Goal: Task Accomplishment & Management: Manage account settings

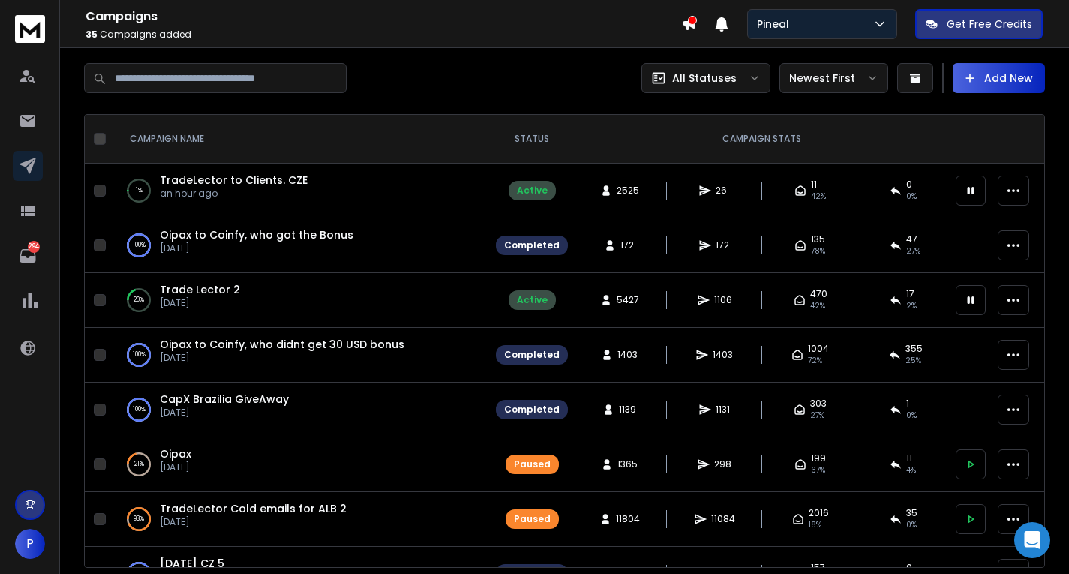
click at [816, 32] on button "Pineal" at bounding box center [822, 24] width 150 height 30
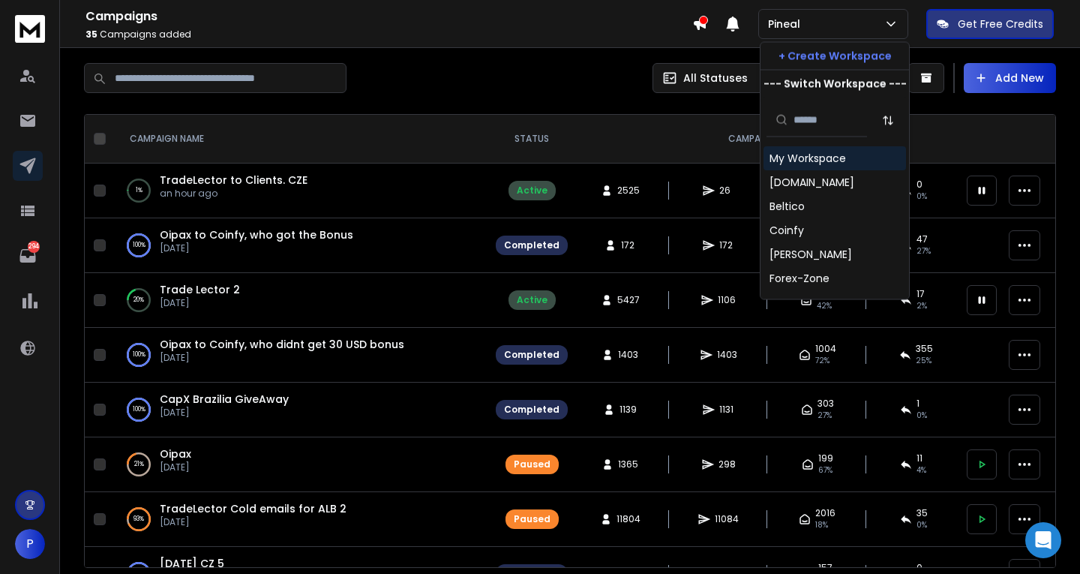
click at [550, 35] on p "35 Campaigns added" at bounding box center [389, 35] width 607 height 12
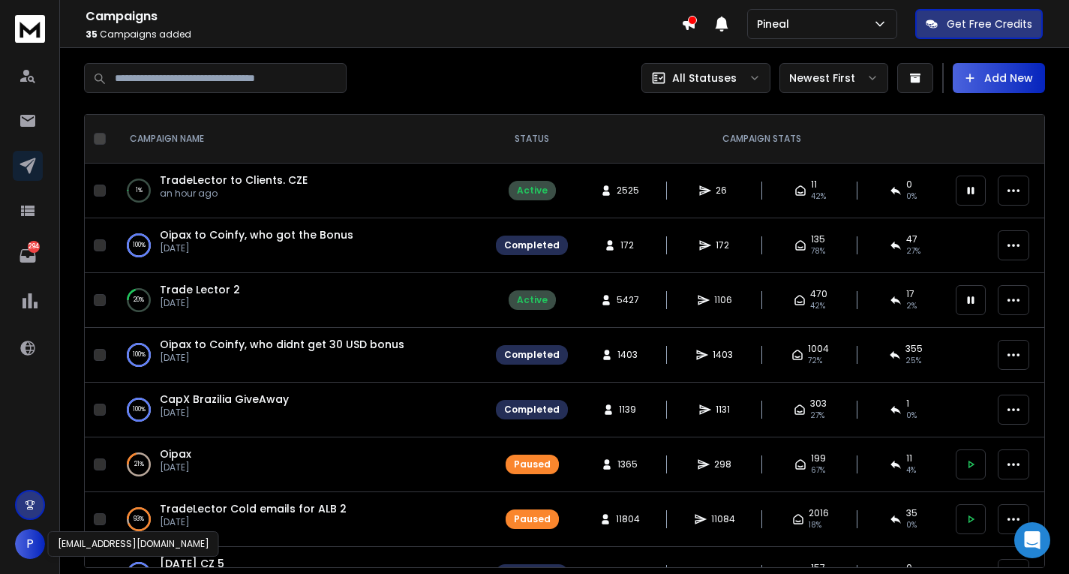
click at [29, 544] on span "P" at bounding box center [30, 544] width 30 height 30
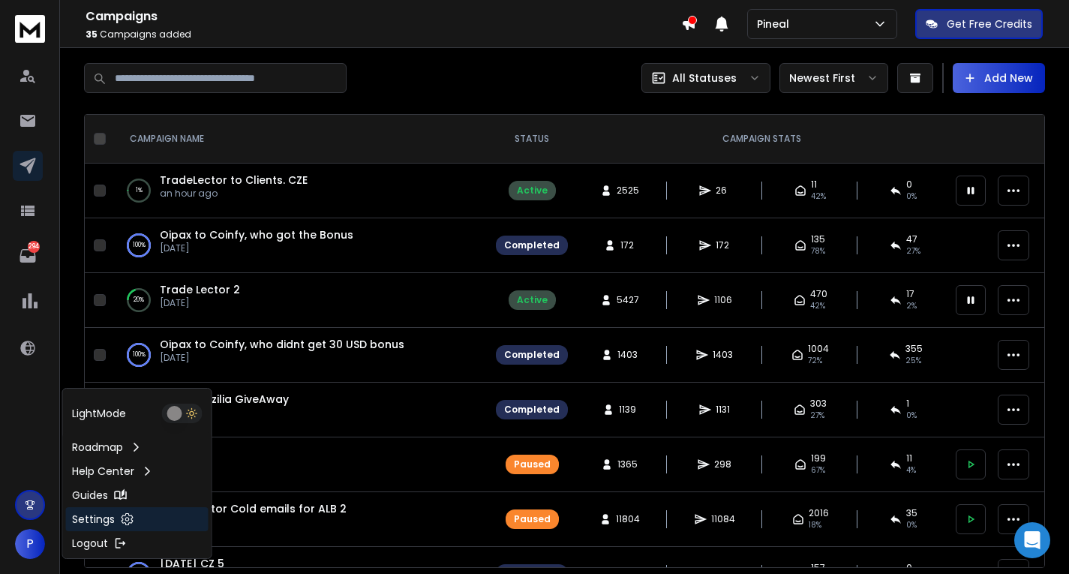
click at [98, 520] on p "Settings" at bounding box center [93, 519] width 43 height 15
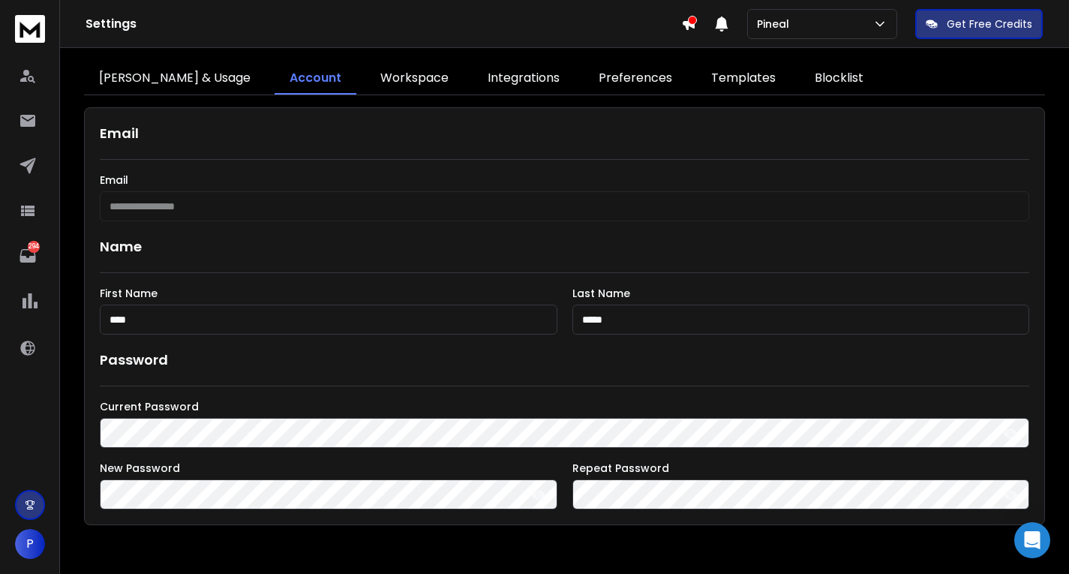
click at [368, 77] on link "Workspace" at bounding box center [414, 79] width 98 height 32
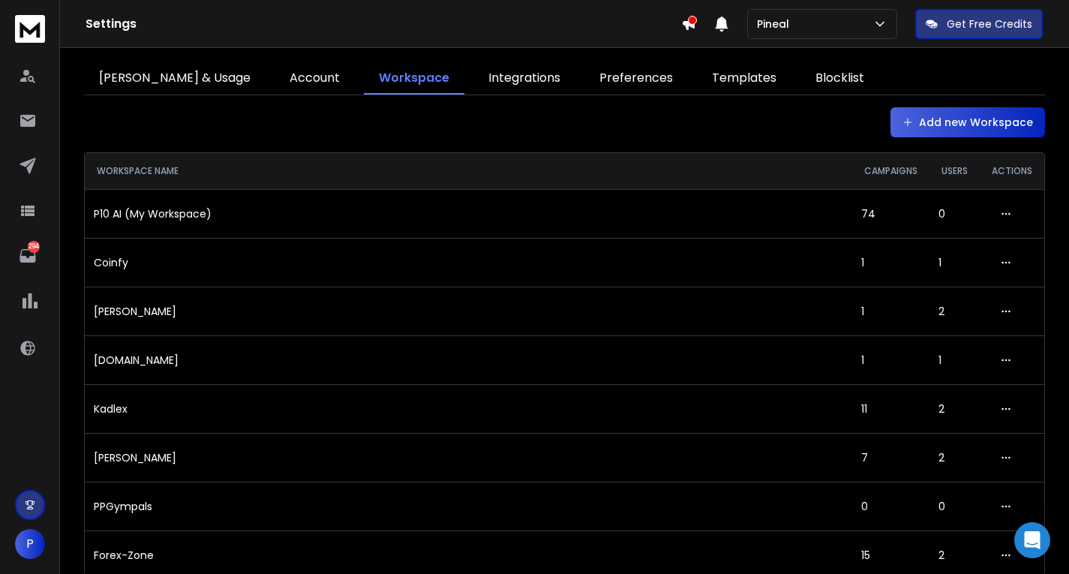
click at [943, 125] on button "Add new Workspace" at bounding box center [968, 122] width 155 height 30
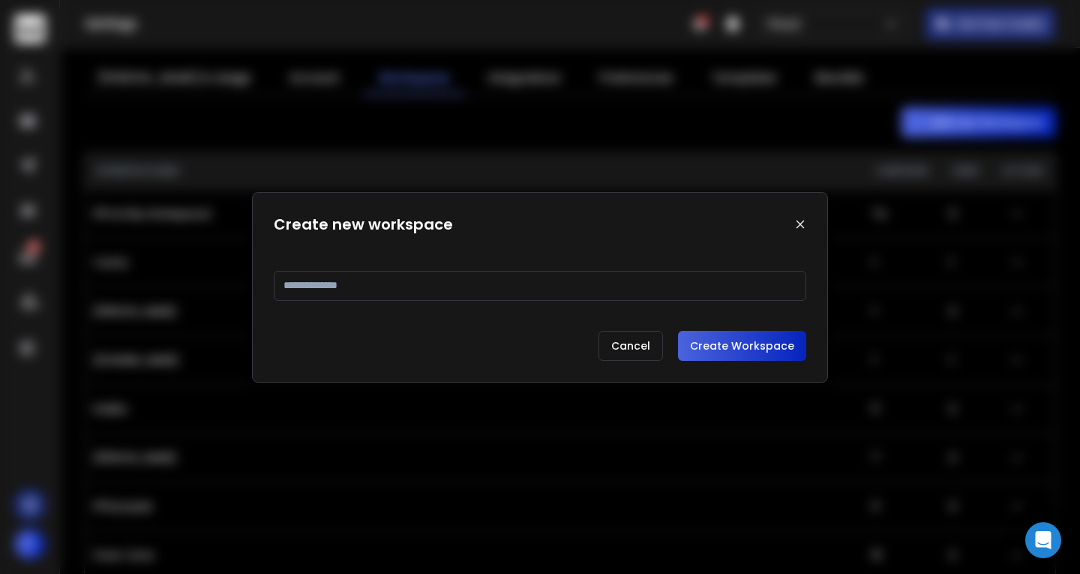
click at [344, 281] on input at bounding box center [540, 286] width 533 height 30
type input "******"
click at [732, 352] on button "Create Workspace" at bounding box center [742, 346] width 128 height 30
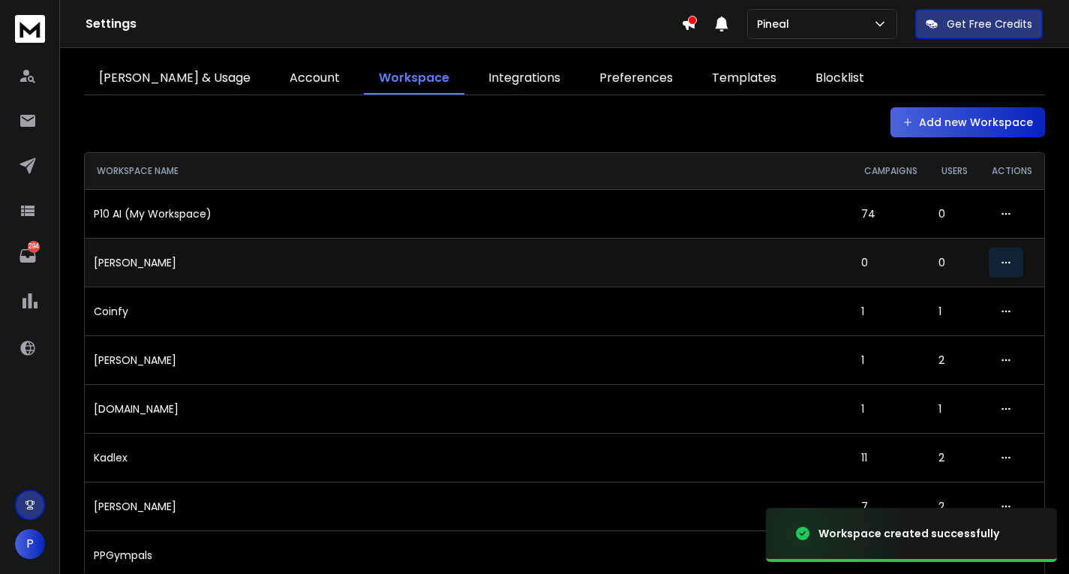
click at [1005, 257] on icon "button" at bounding box center [1006, 262] width 11 height 11
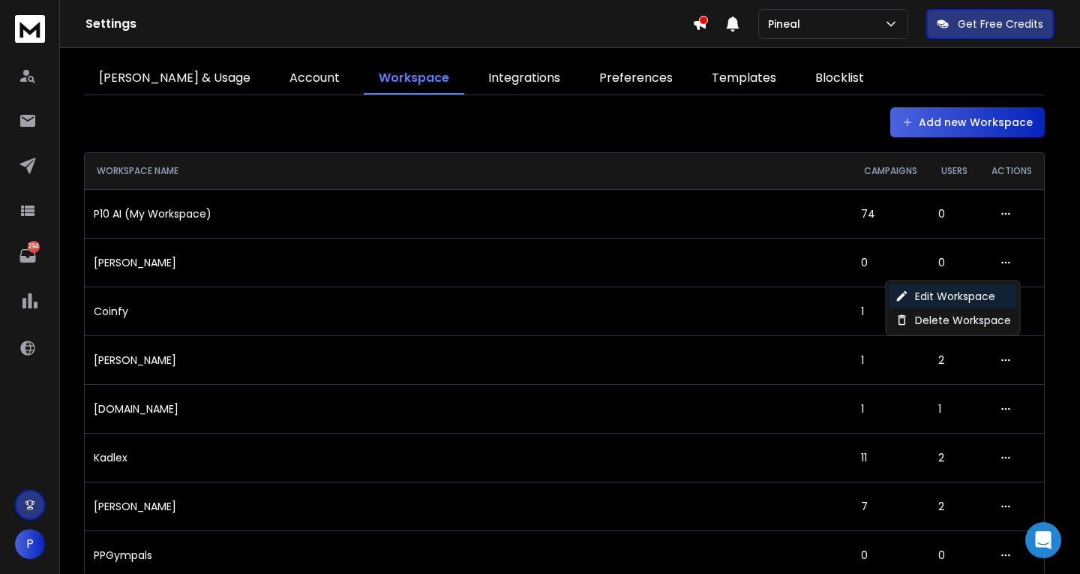
click at [953, 298] on p "Edit Workspace" at bounding box center [955, 296] width 80 height 15
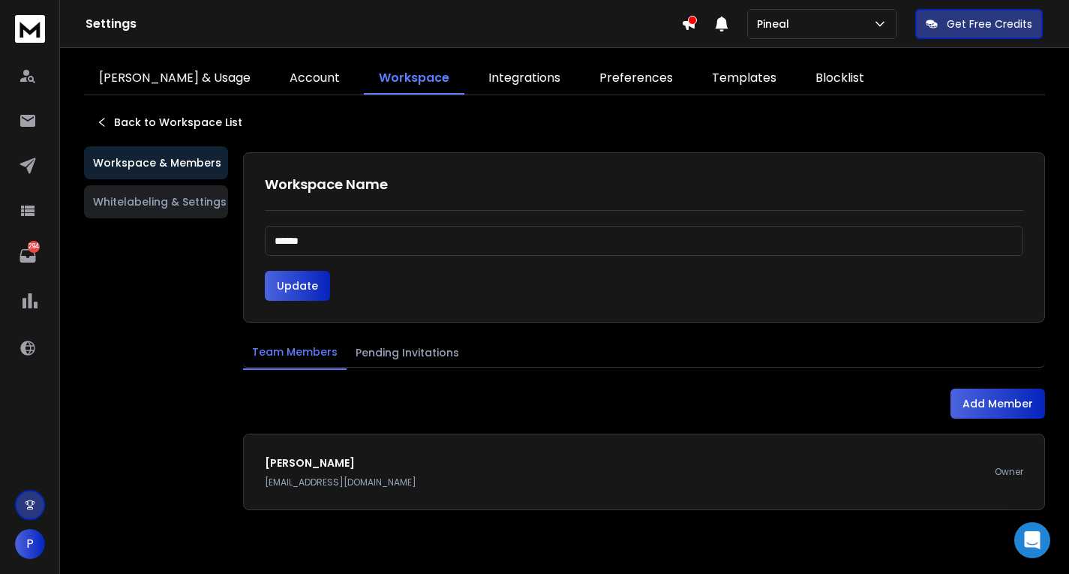
click at [975, 404] on button "Add Member" at bounding box center [998, 404] width 95 height 30
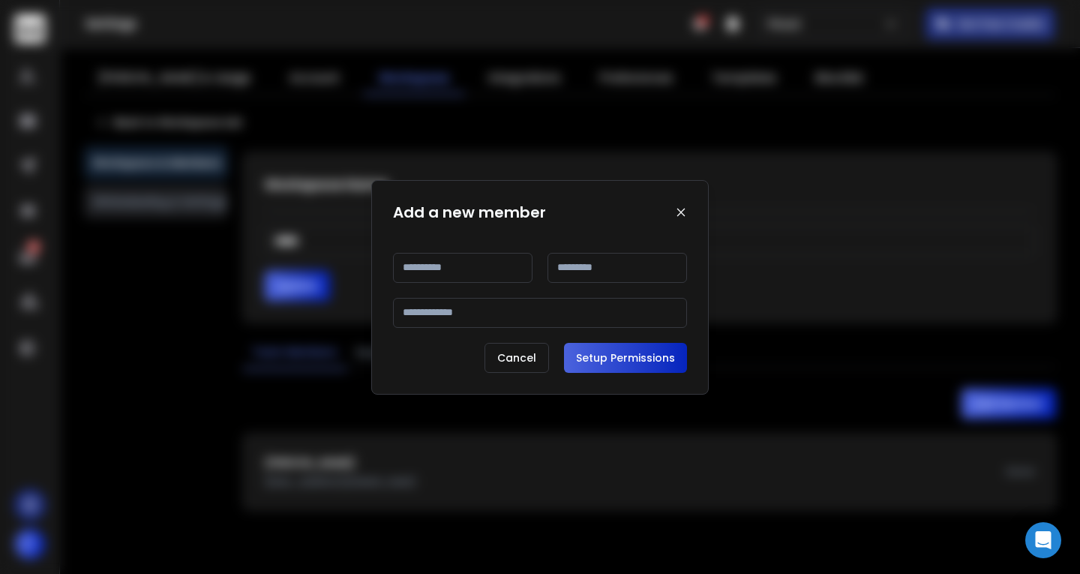
click at [448, 269] on input at bounding box center [463, 268] width 140 height 30
type input "******"
type input "*******"
type input "**********"
click at [617, 368] on button "Setup Permissions" at bounding box center [625, 358] width 123 height 30
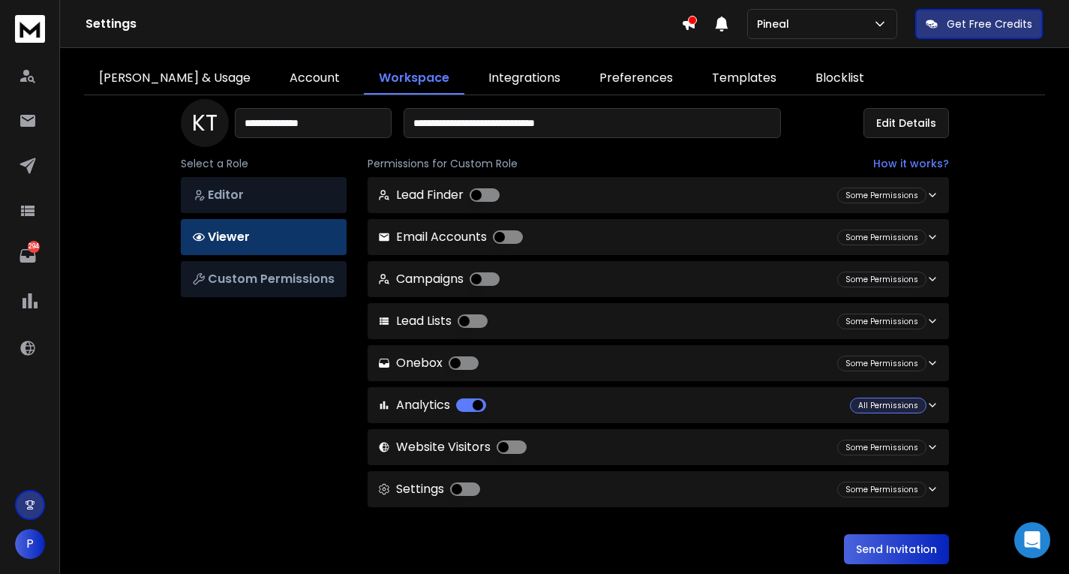
scroll to position [107, 0]
click at [467, 360] on button "button" at bounding box center [464, 363] width 30 height 14
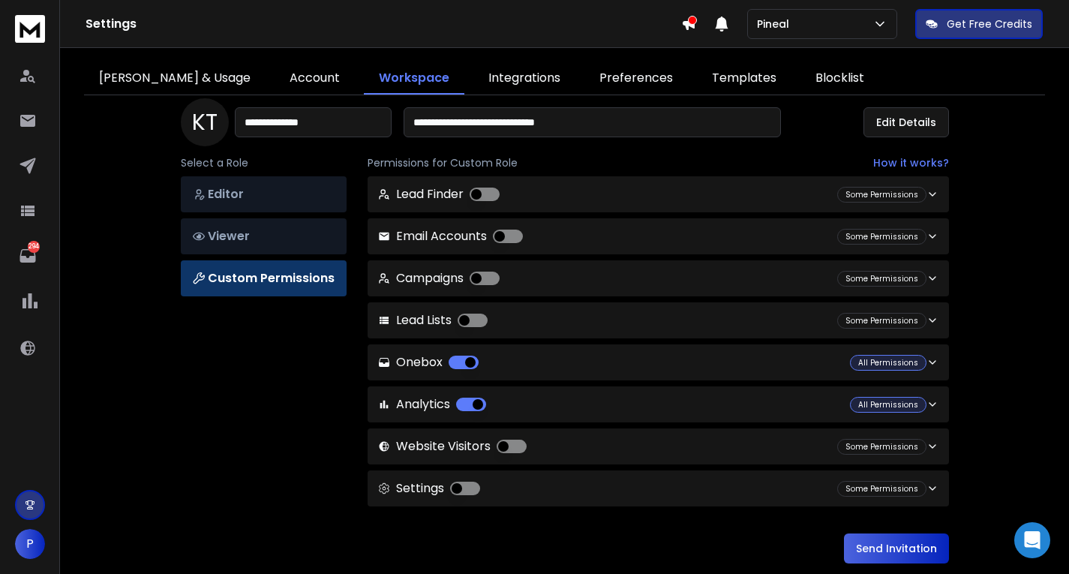
click at [477, 325] on button "button" at bounding box center [473, 321] width 30 height 14
click at [491, 279] on button "button" at bounding box center [485, 279] width 30 height 14
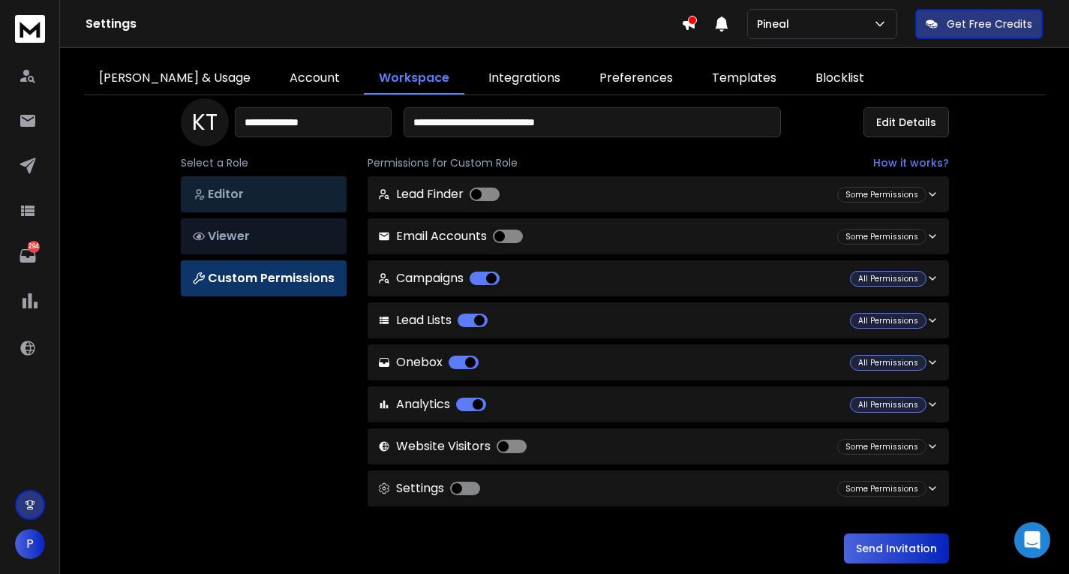
click at [262, 195] on p "Editor" at bounding box center [264, 194] width 142 height 18
click at [204, 195] on button "Editor" at bounding box center [198, 195] width 12 height 38
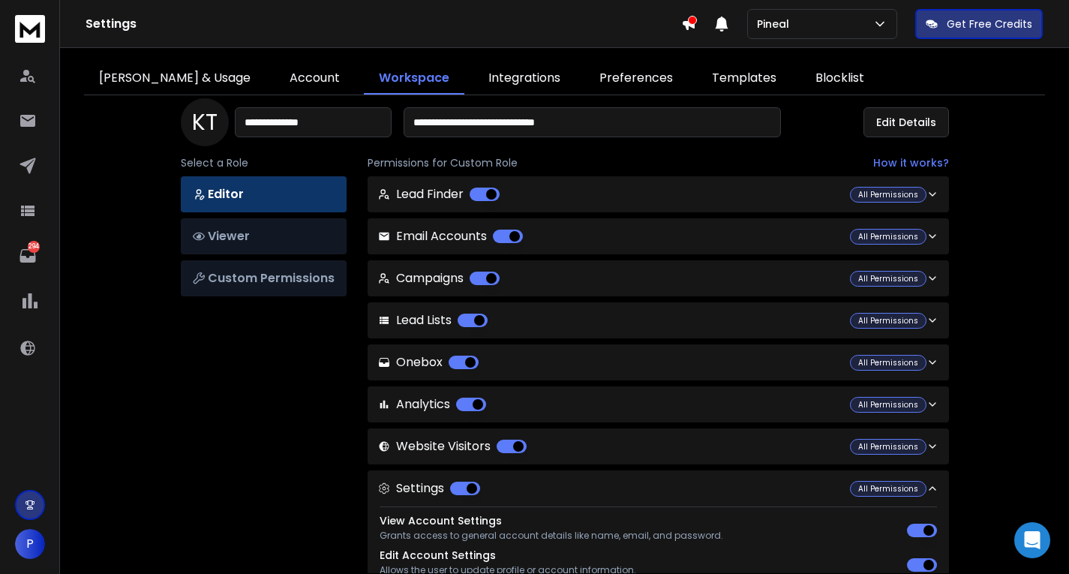
scroll to position [347, 0]
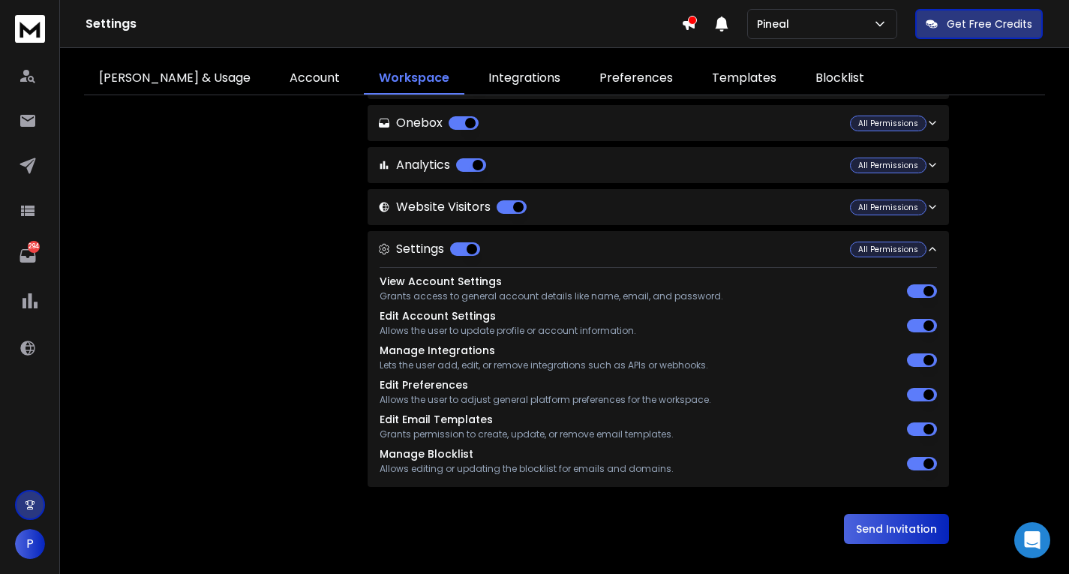
click at [902, 530] on button "Send Invitation" at bounding box center [896, 529] width 105 height 30
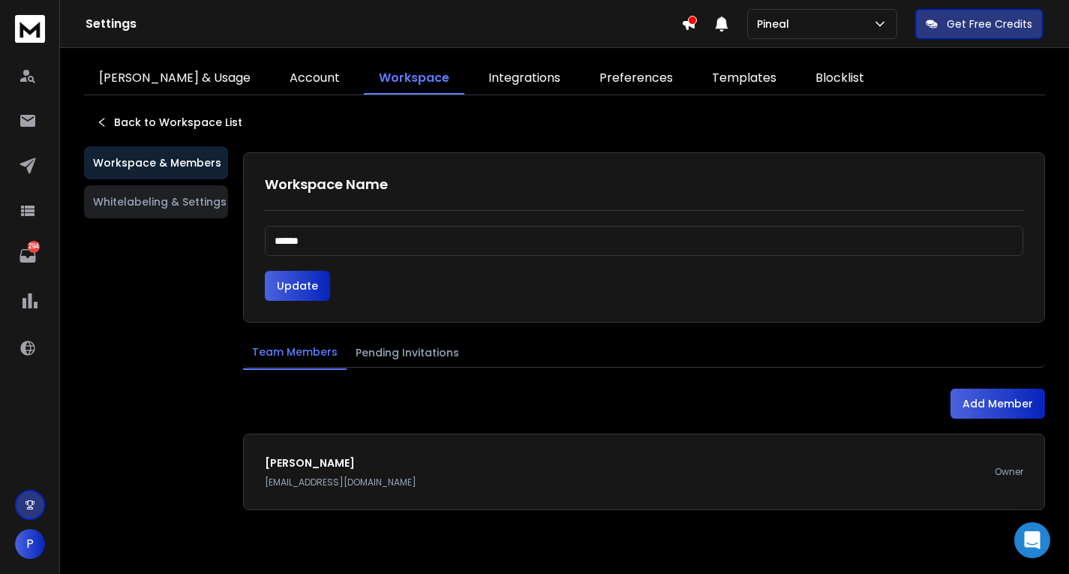
click at [419, 351] on button "Pending Invitations" at bounding box center [408, 352] width 122 height 33
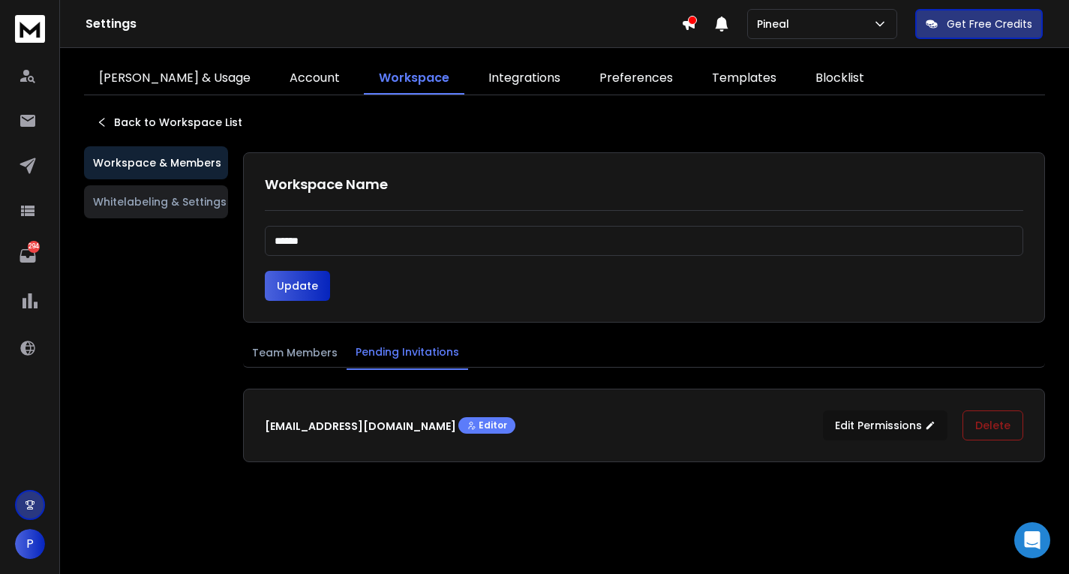
click at [287, 350] on button "Team Members" at bounding box center [295, 352] width 104 height 33
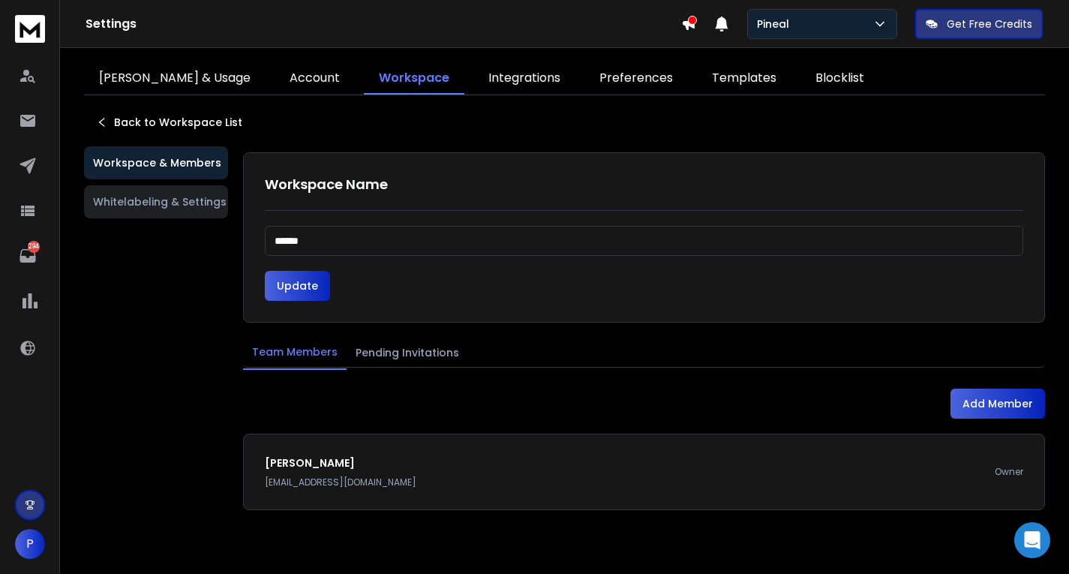
click at [837, 22] on div "Pineal" at bounding box center [822, 24] width 131 height 15
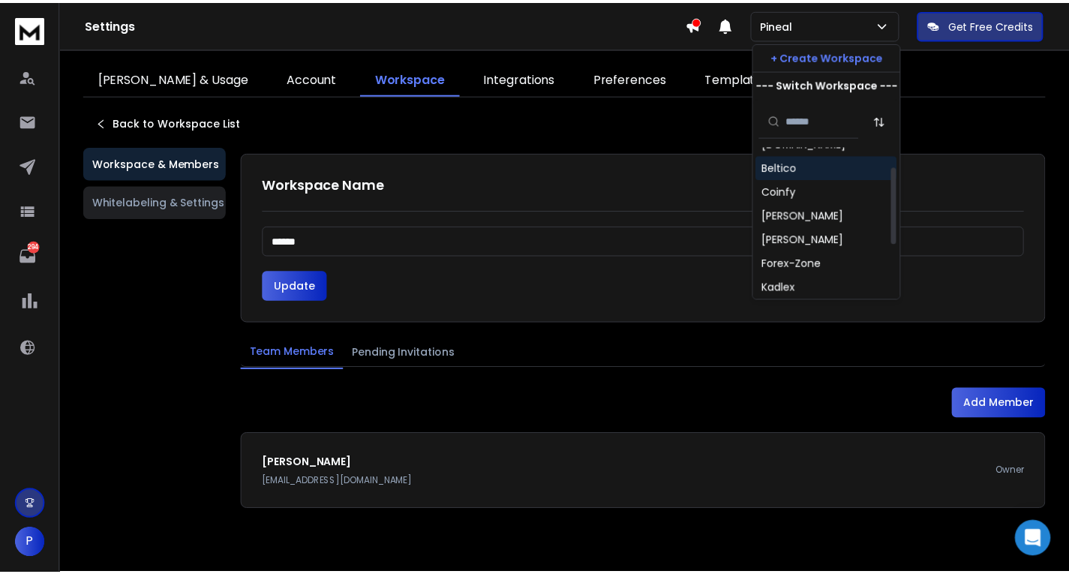
scroll to position [41, 0]
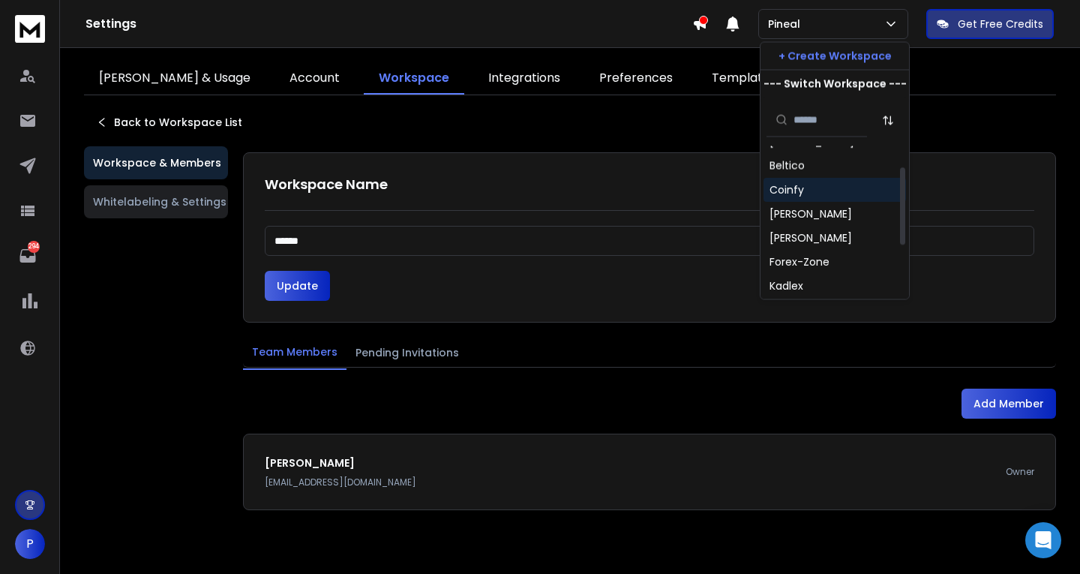
click at [810, 190] on div "Coinfy" at bounding box center [835, 190] width 143 height 24
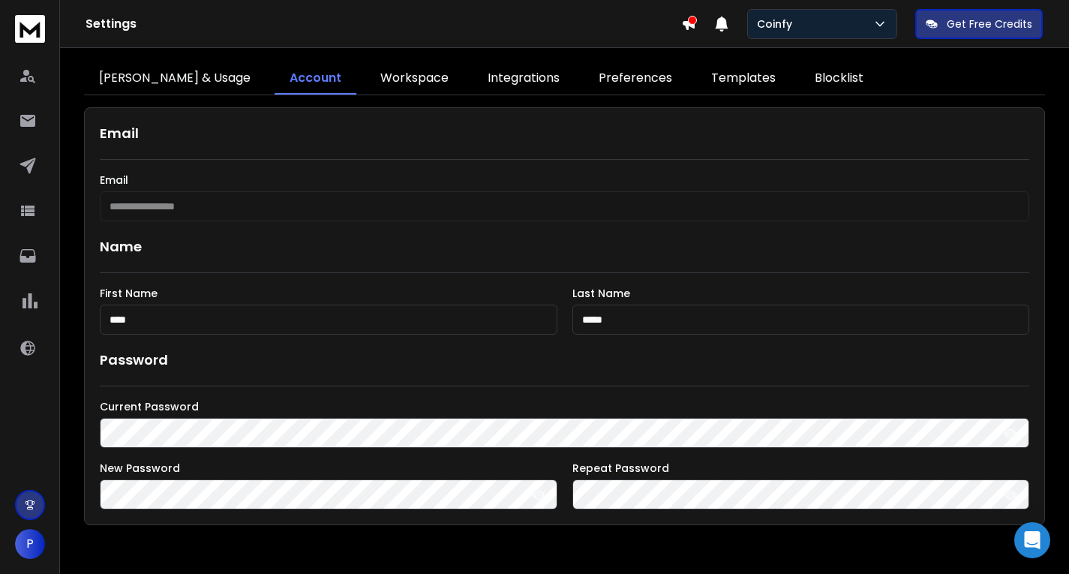
click at [827, 17] on div "Coinfy" at bounding box center [822, 24] width 131 height 15
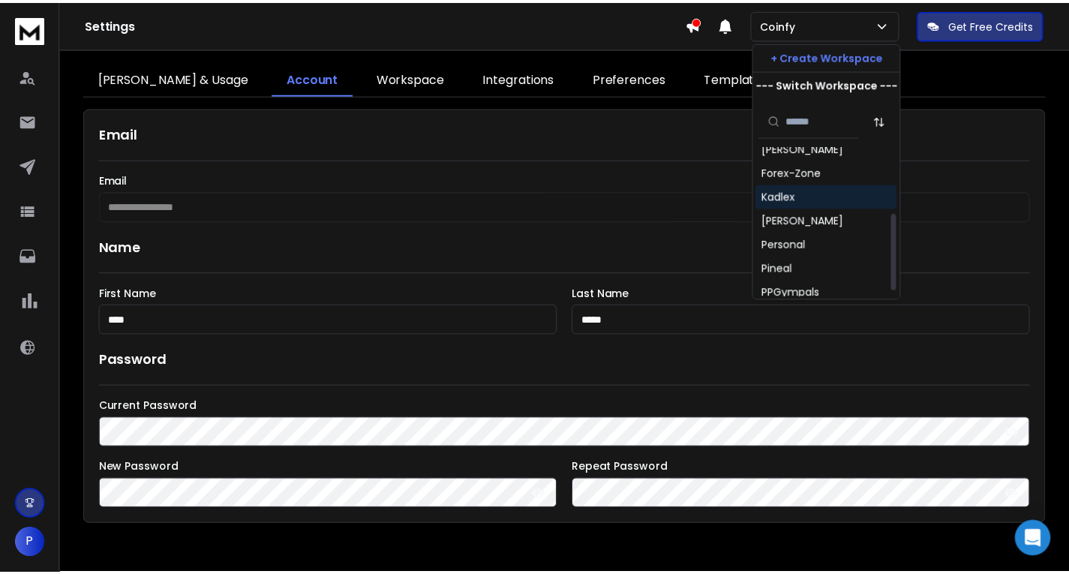
scroll to position [130, 0]
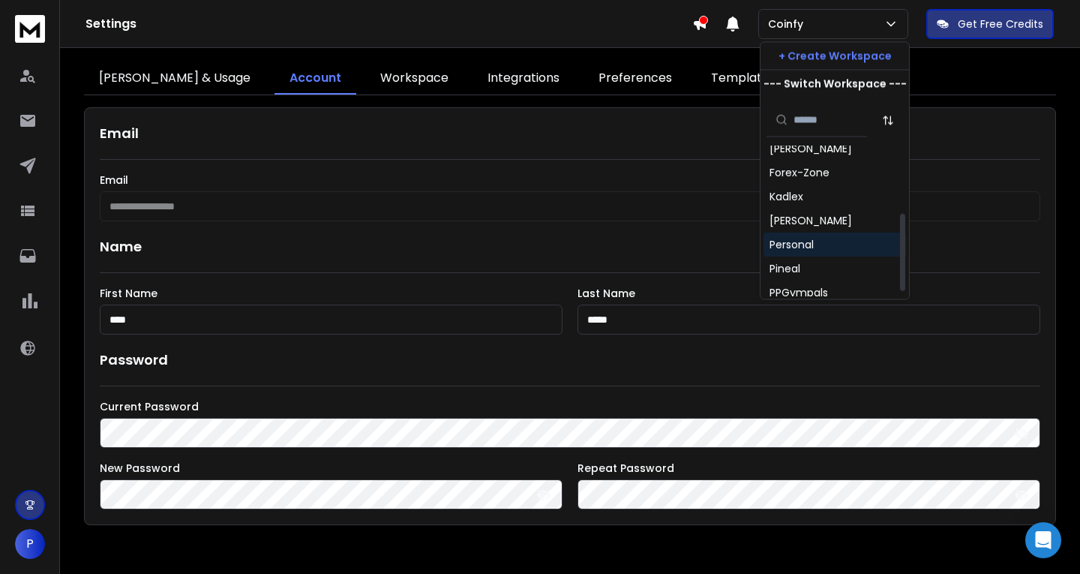
click at [804, 241] on div "Personal" at bounding box center [792, 244] width 44 height 15
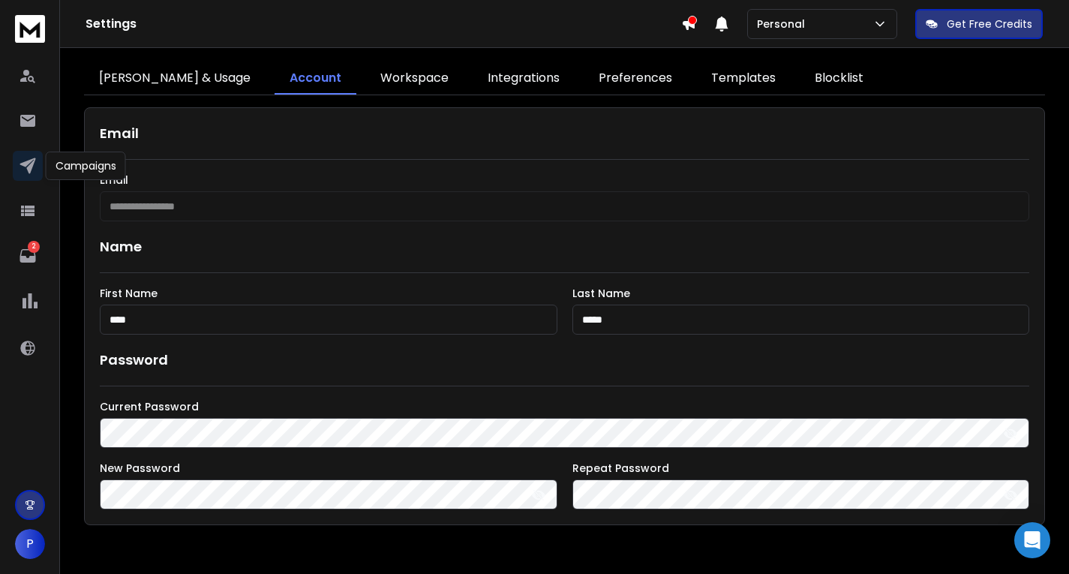
click at [26, 169] on icon at bounding box center [28, 166] width 18 height 18
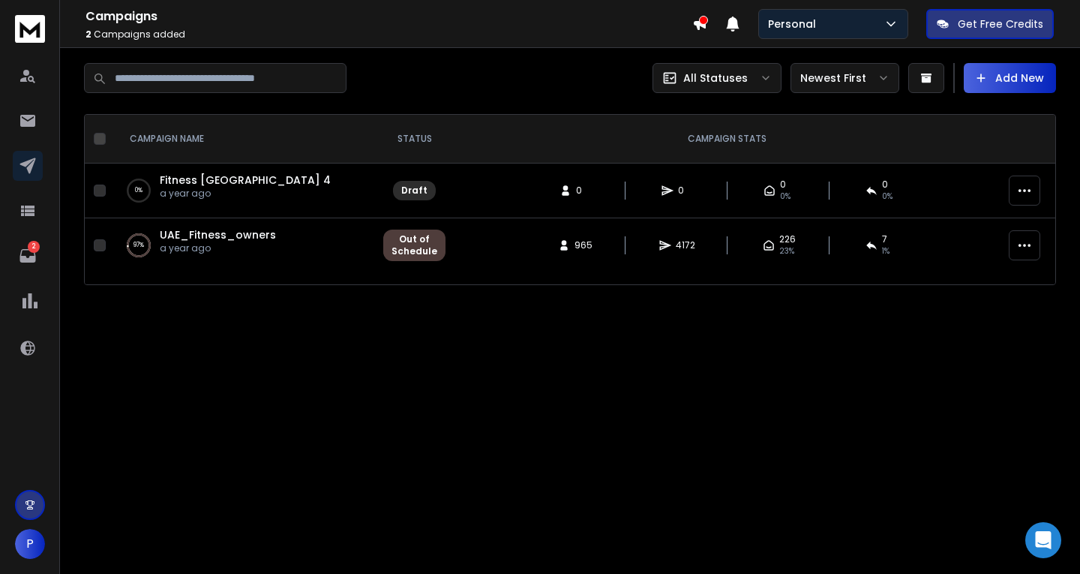
click at [846, 28] on div "Personal" at bounding box center [833, 24] width 131 height 15
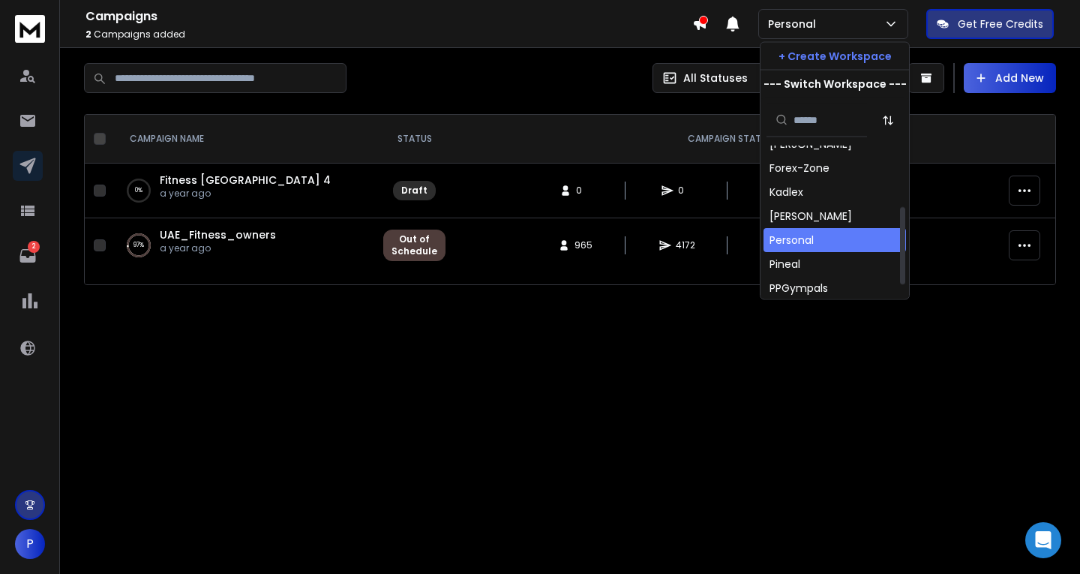
scroll to position [138, 0]
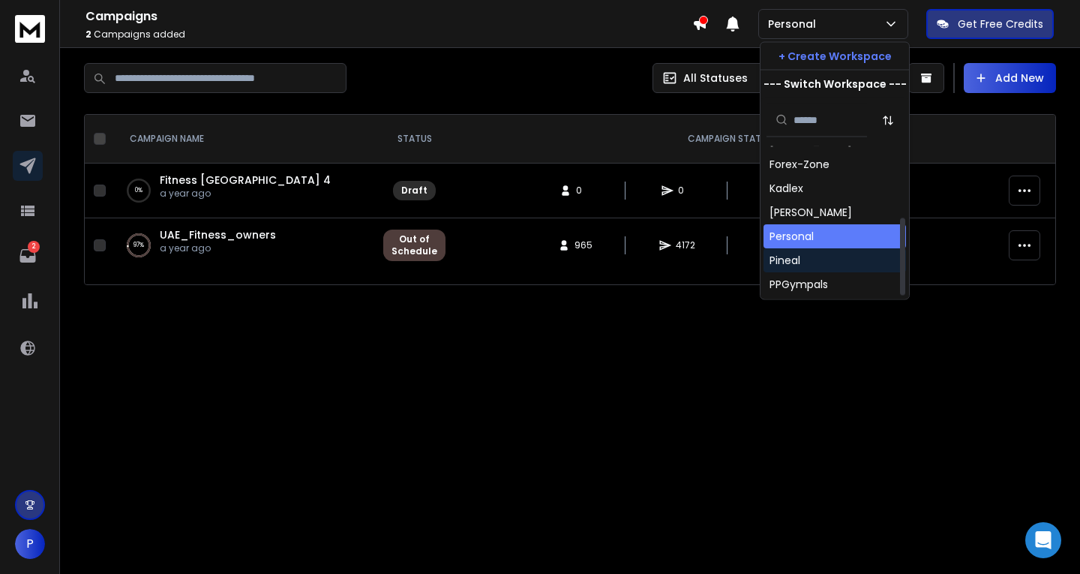
click at [795, 254] on div "Pineal" at bounding box center [785, 260] width 31 height 15
